Goal: Navigation & Orientation: Find specific page/section

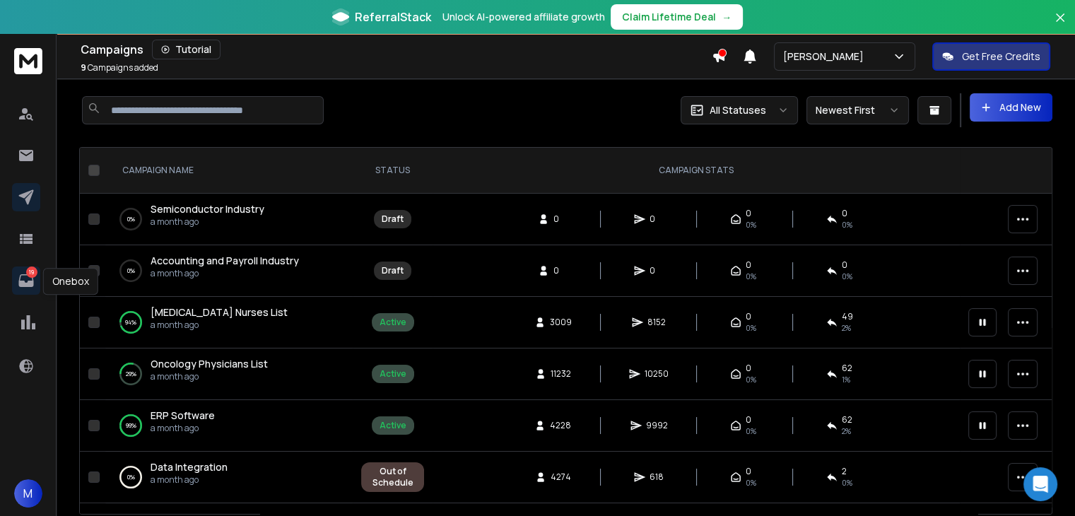
click at [23, 286] on icon at bounding box center [25, 280] width 15 height 13
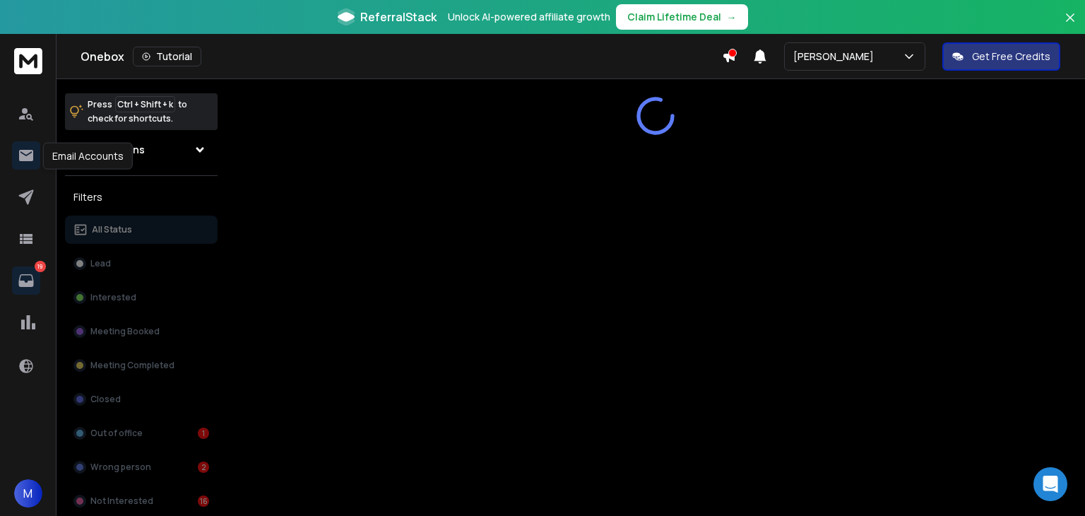
click at [26, 160] on icon at bounding box center [26, 155] width 14 height 11
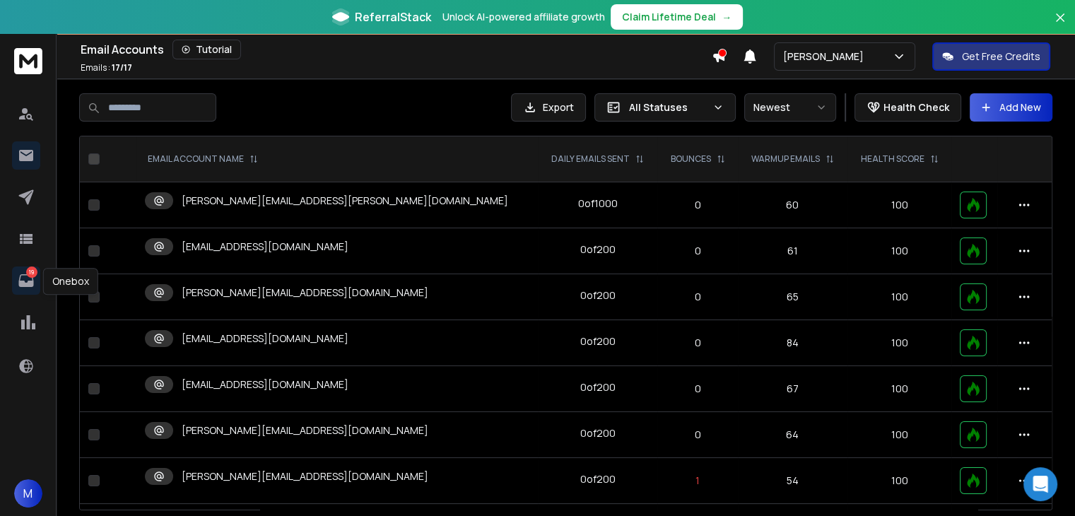
click at [14, 284] on link "19" at bounding box center [26, 280] width 28 height 28
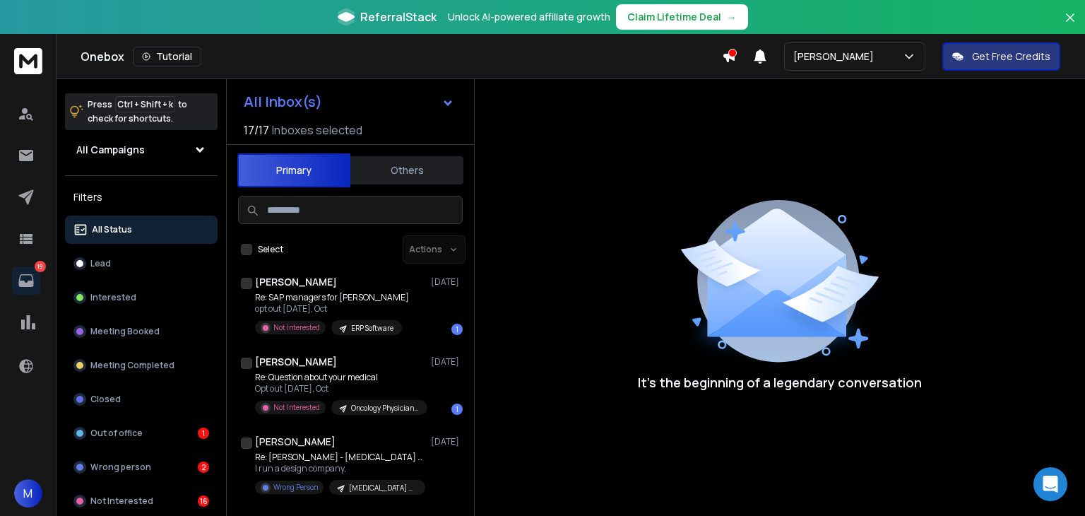
scroll to position [667, 0]
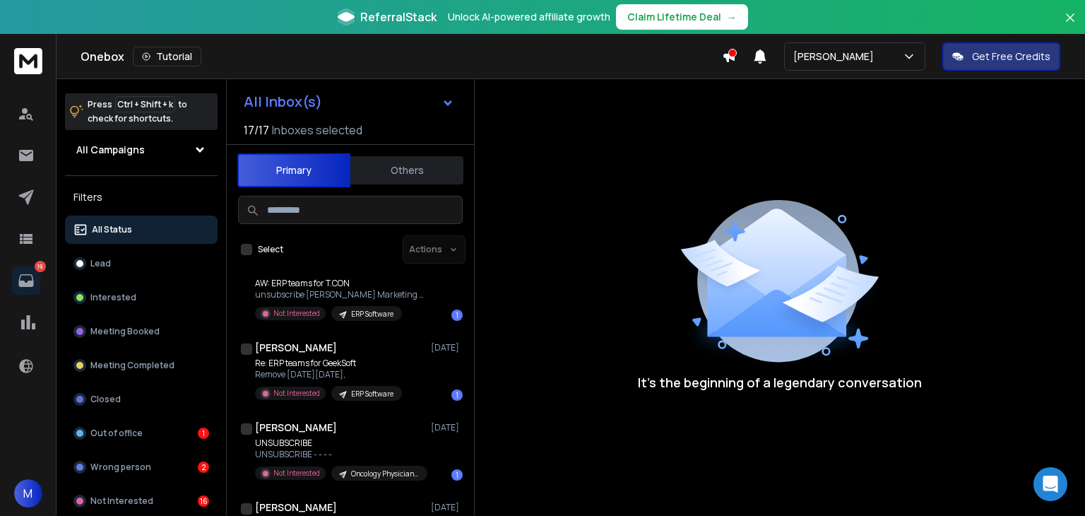
click at [474, 447] on div "All Inbox(s) 17 / 17 Inboxes selected Primary Others Select Actions Diederich 0…" at bounding box center [350, 337] width 249 height 516
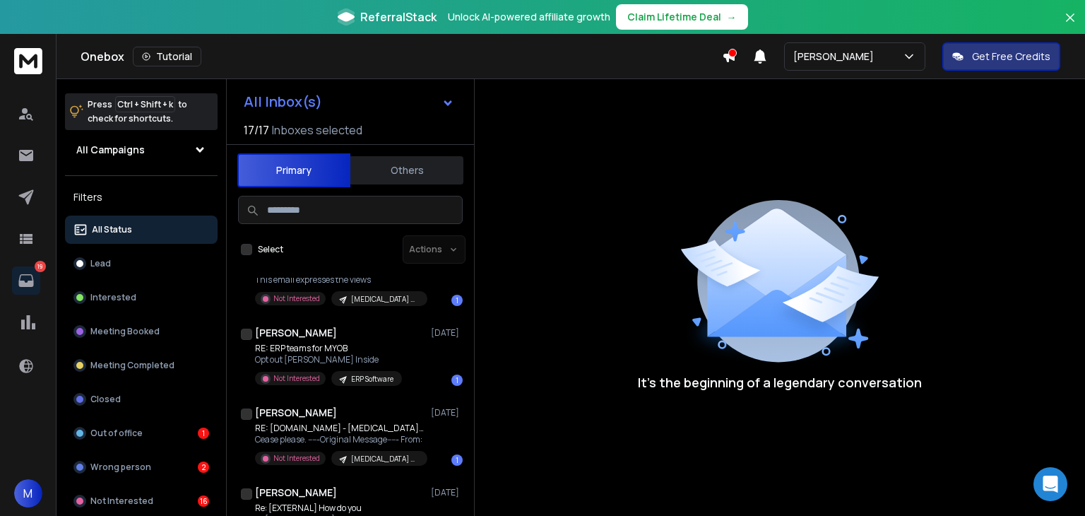
scroll to position [1336, 0]
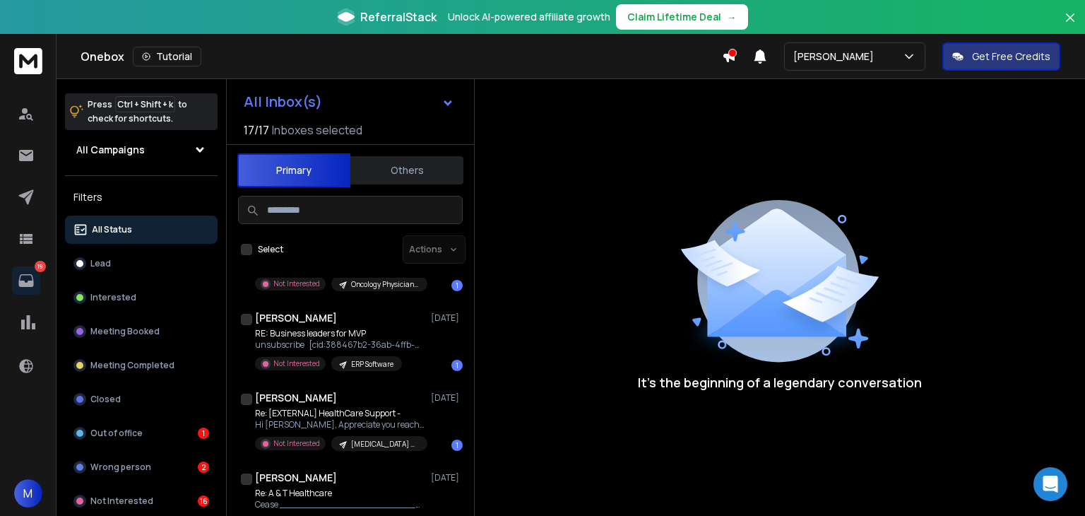
click at [476, 493] on div "It’s the beginning of a legendary conversation" at bounding box center [780, 298] width 611 height 439
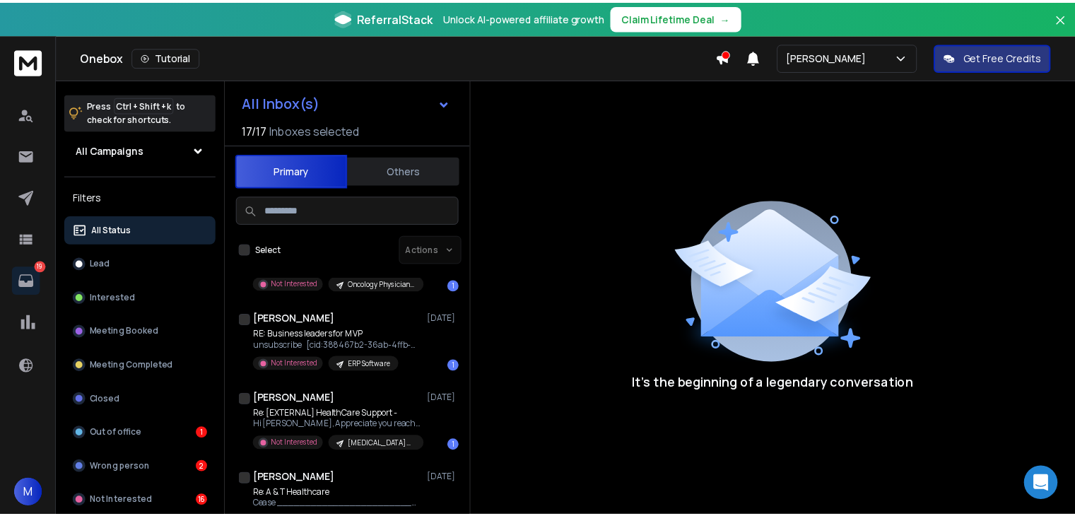
scroll to position [1669, 0]
